Goal: Task Accomplishment & Management: Manage account settings

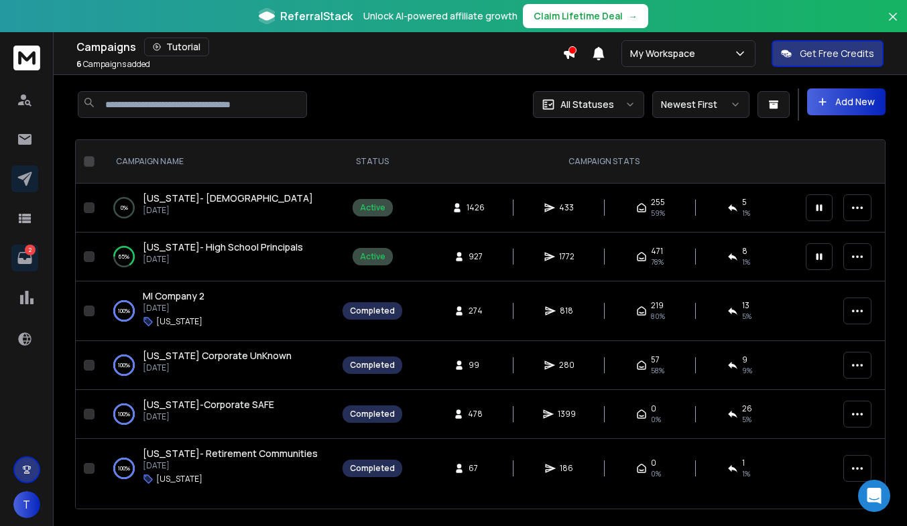
click at [35, 257] on link "2" at bounding box center [24, 258] width 27 height 27
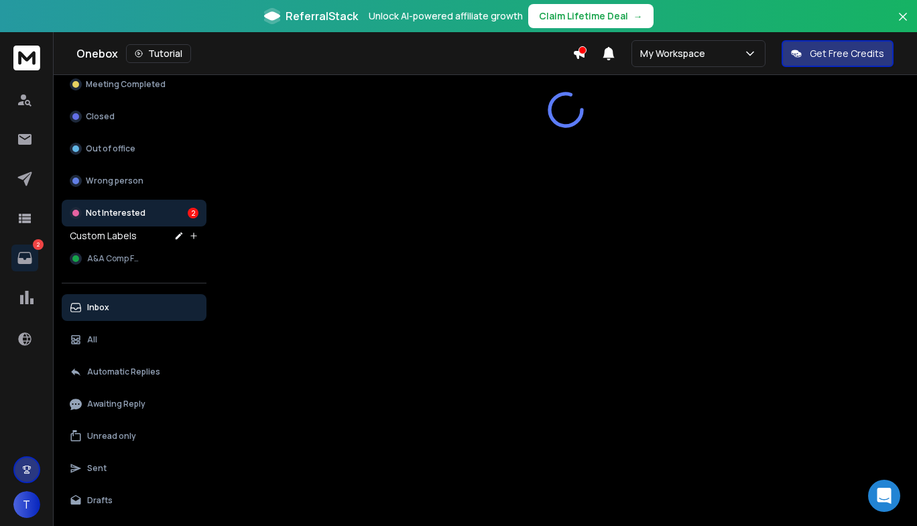
scroll to position [303, 0]
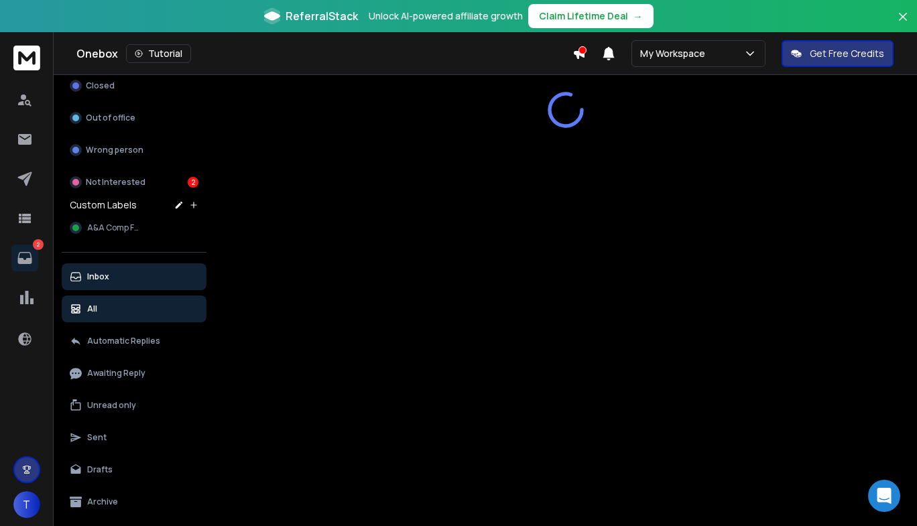
click at [122, 301] on button "All" at bounding box center [134, 309] width 145 height 27
click at [115, 298] on button "All" at bounding box center [134, 309] width 145 height 27
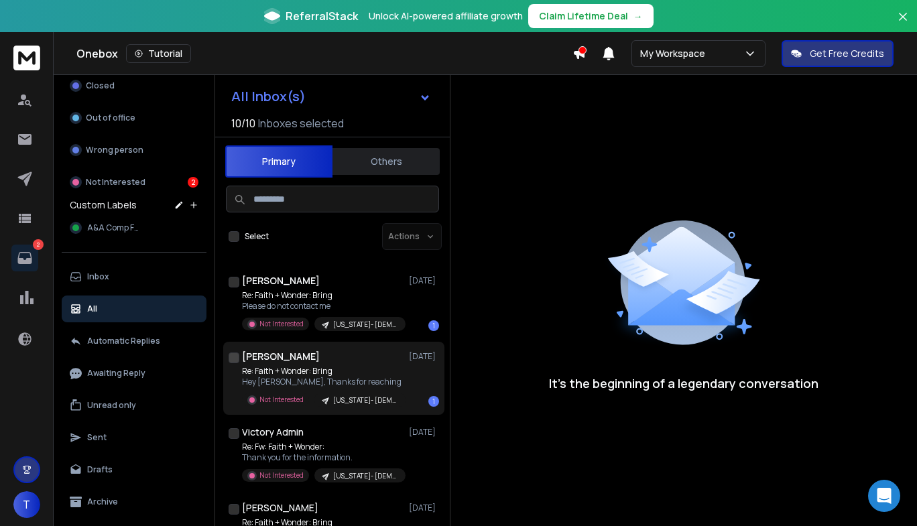
click at [355, 375] on p "Re: Faith + Wonder: Bring" at bounding box center [322, 371] width 161 height 11
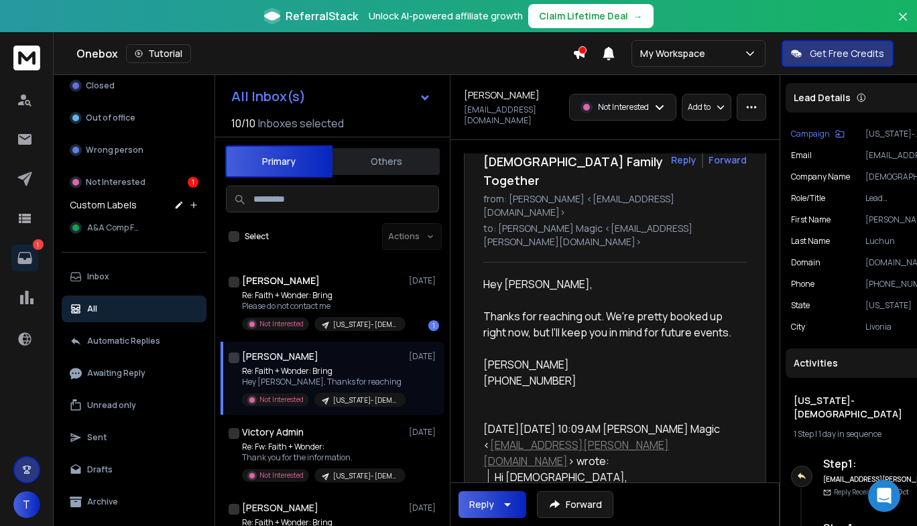
scroll to position [73, 0]
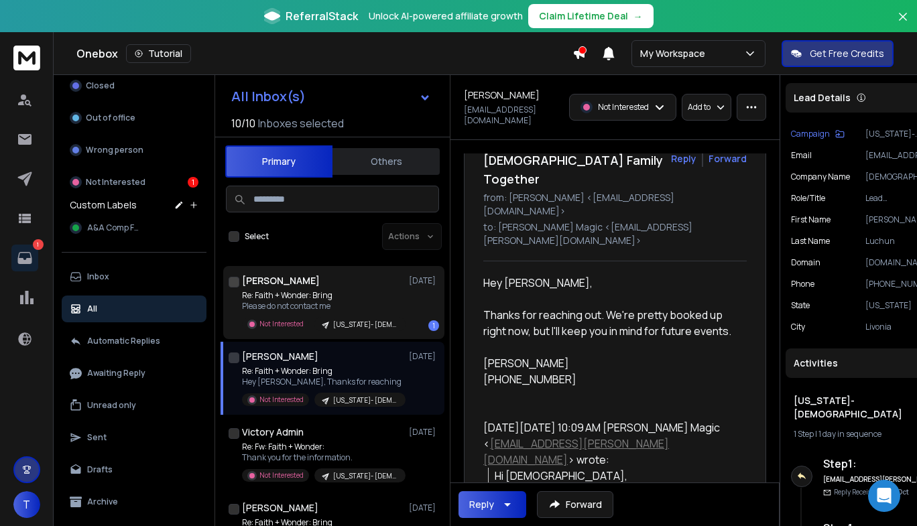
click at [336, 283] on div "[PERSON_NAME] [DATE]" at bounding box center [340, 280] width 197 height 13
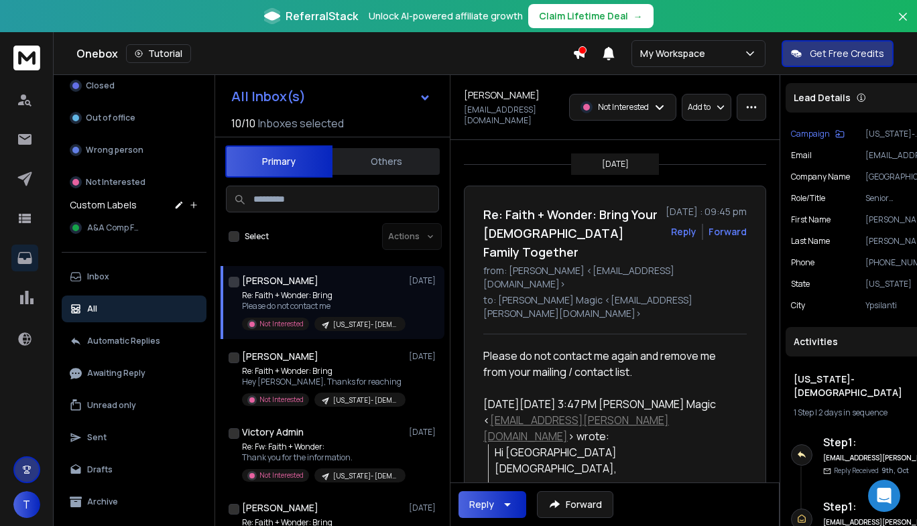
click at [753, 111] on button "button" at bounding box center [751, 107] width 29 height 27
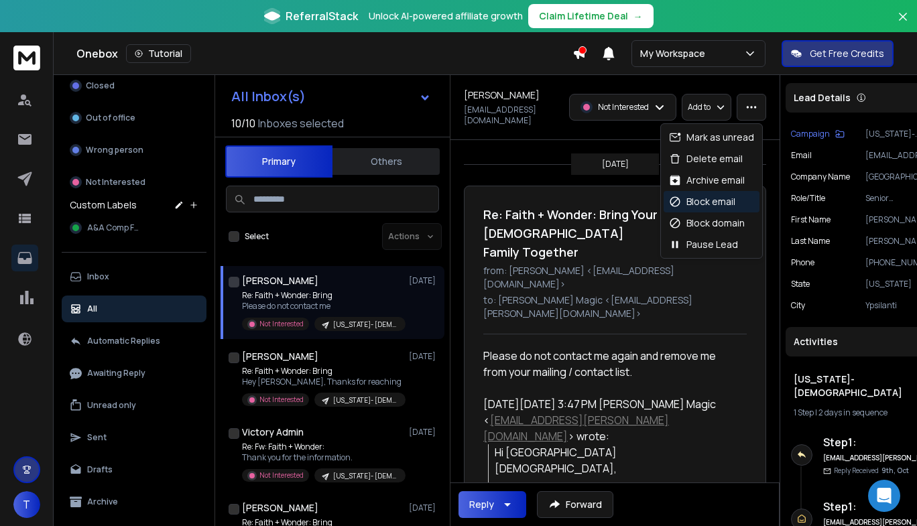
click at [712, 204] on div "Block email" at bounding box center [702, 201] width 66 height 13
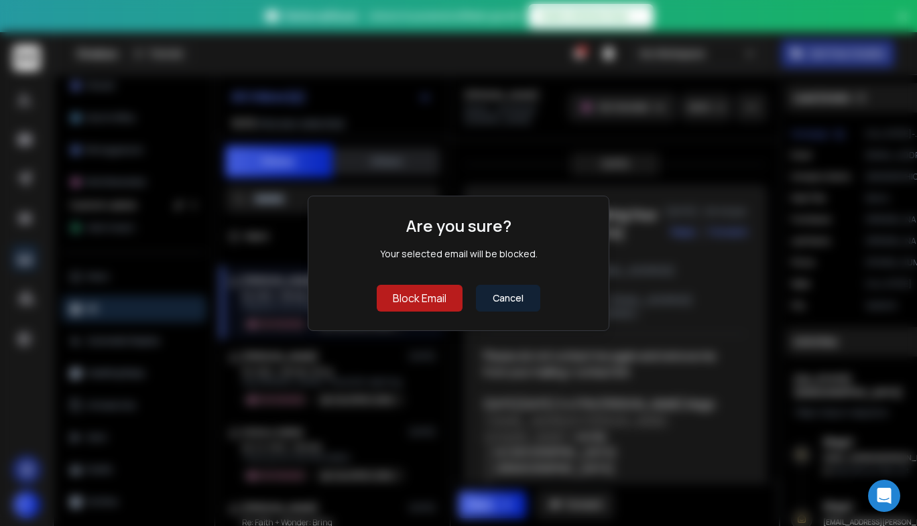
click at [420, 299] on button "Block Email" at bounding box center [420, 298] width 86 height 27
